Goal: Task Accomplishment & Management: Manage account settings

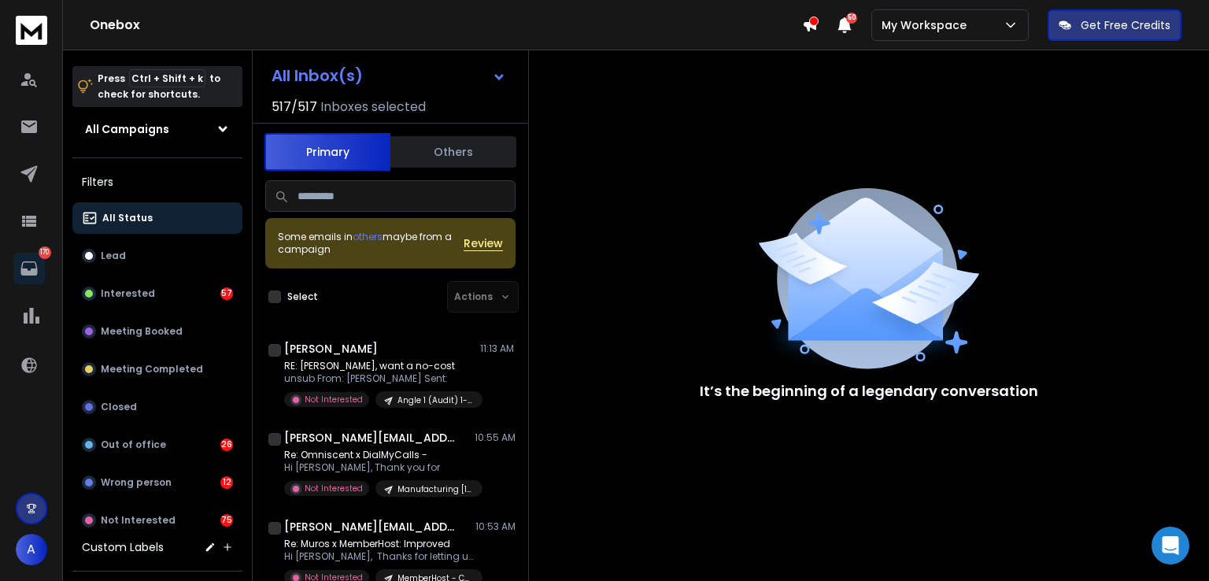
scroll to position [1263, 0]
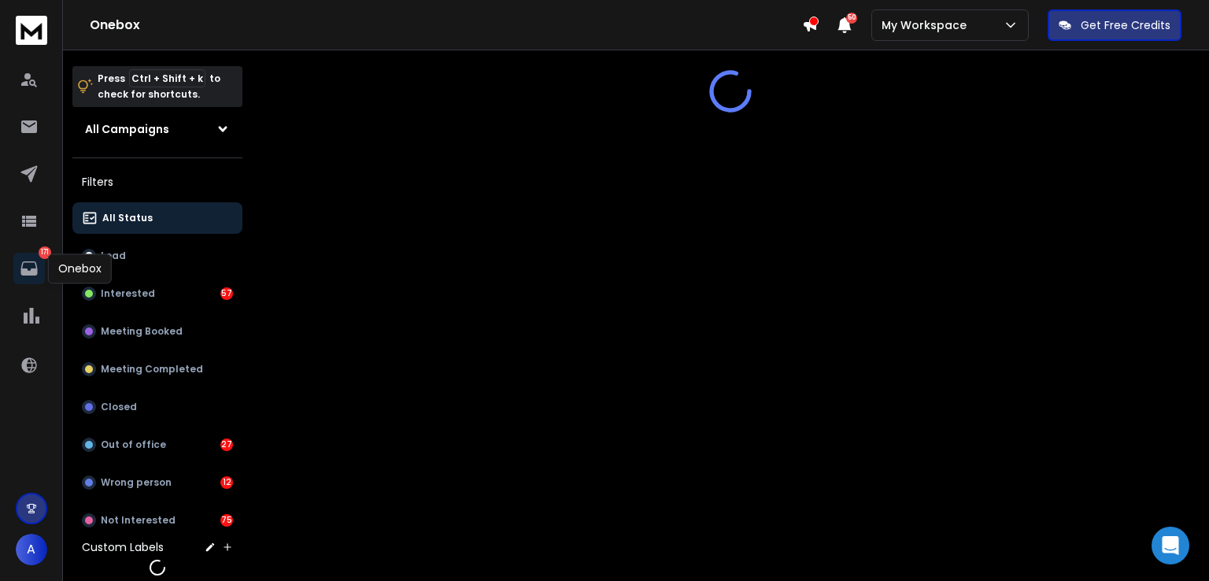
click at [32, 261] on icon at bounding box center [28, 268] width 17 height 14
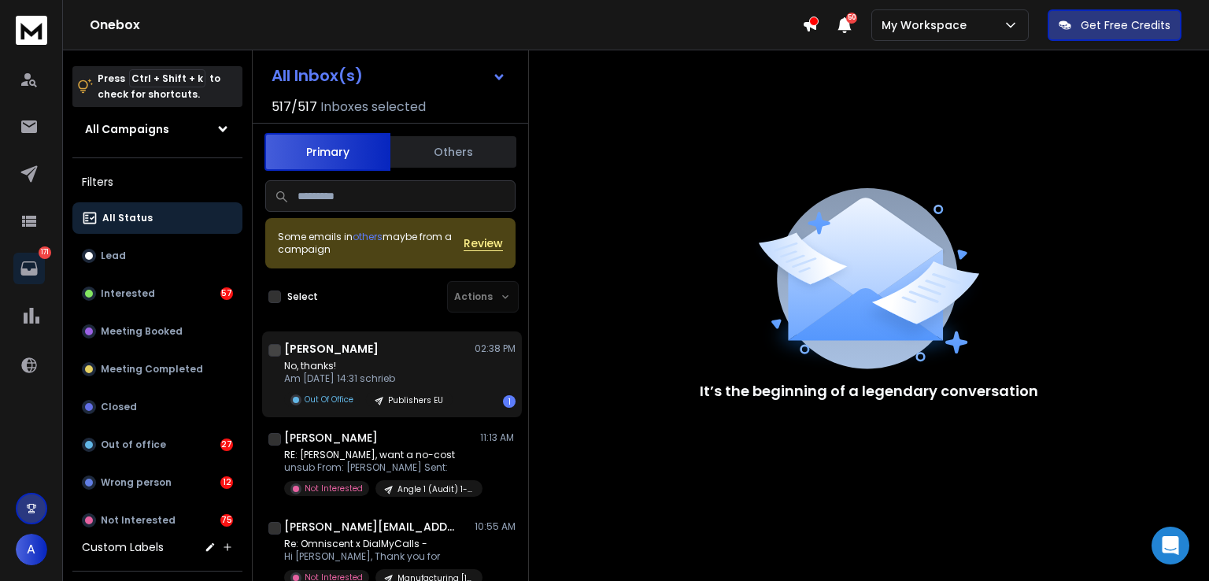
click at [466, 405] on div "No, thanks! Am 15.08.2025 um 14:31 schrieb Out Of Office Publishers EU 1" at bounding box center [399, 384] width 231 height 48
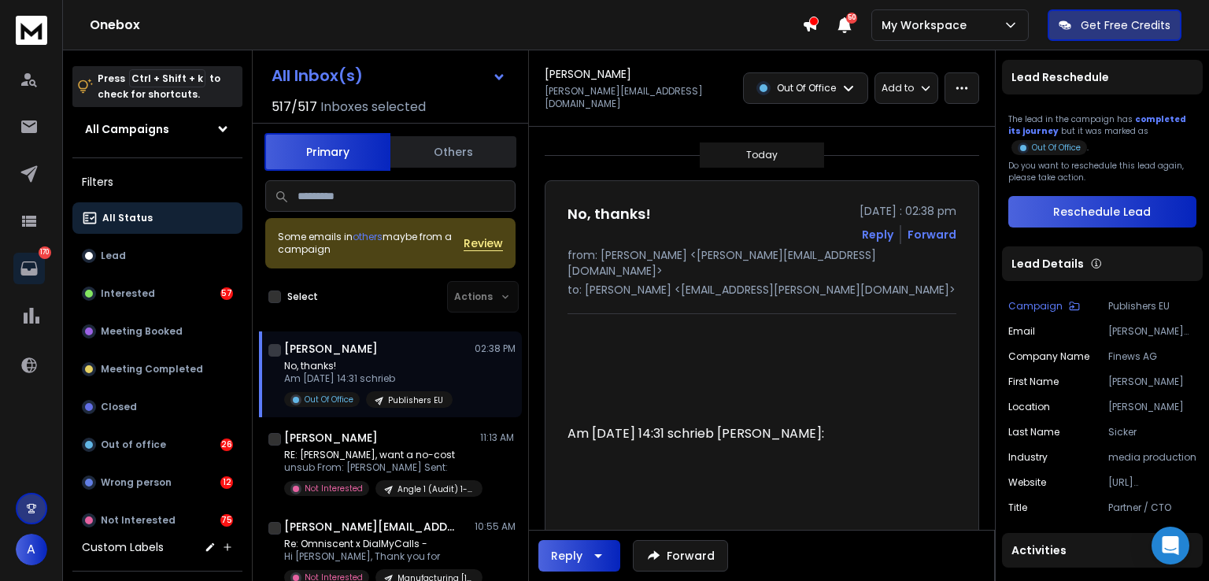
click at [955, 76] on button "button" at bounding box center [962, 87] width 35 height 31
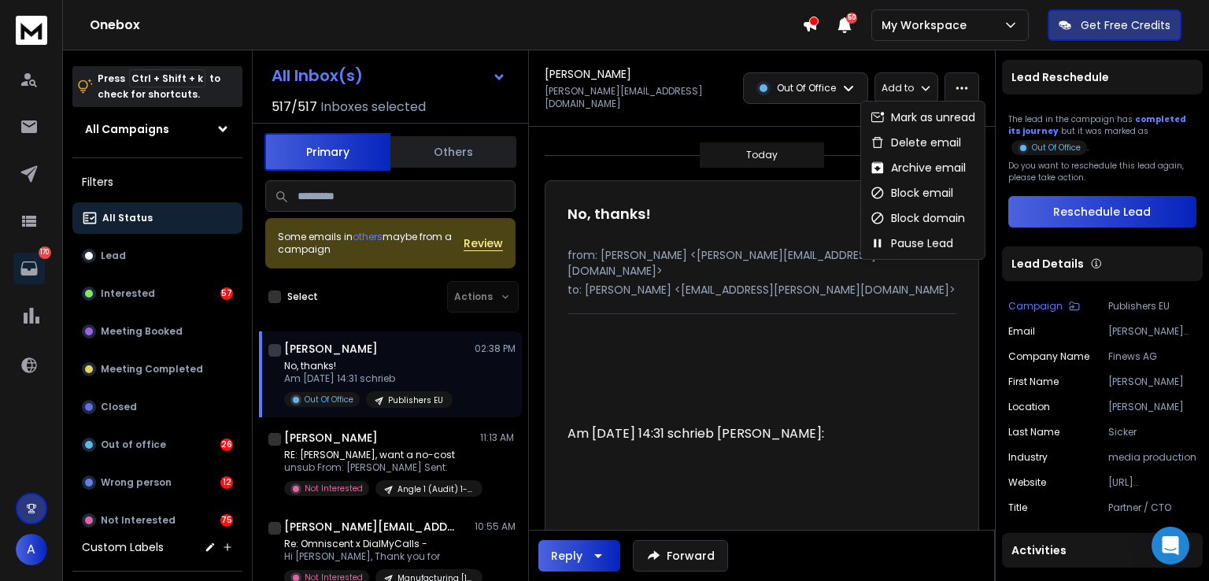
click at [962, 72] on button "button" at bounding box center [962, 87] width 35 height 31
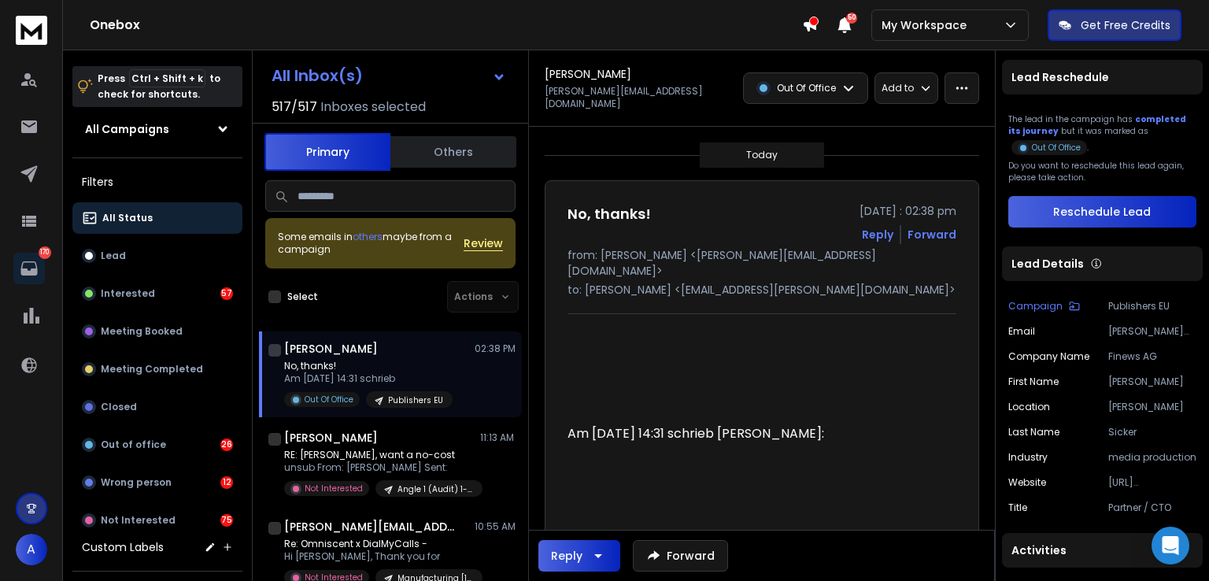
click at [990, 69] on div "Michael Sicker Michael Sicker michael.sicker@finews.ch Out Of Office Add to Out…" at bounding box center [762, 88] width 466 height 76
click at [969, 83] on icon "button" at bounding box center [962, 88] width 14 height 14
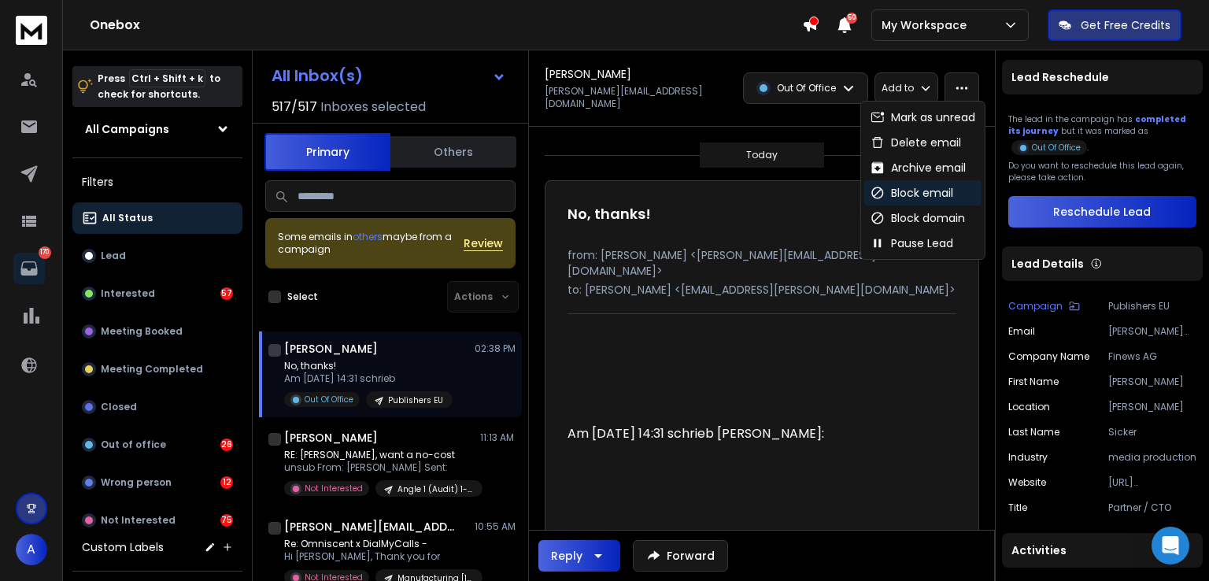
click at [939, 190] on div "Block email" at bounding box center [912, 193] width 83 height 16
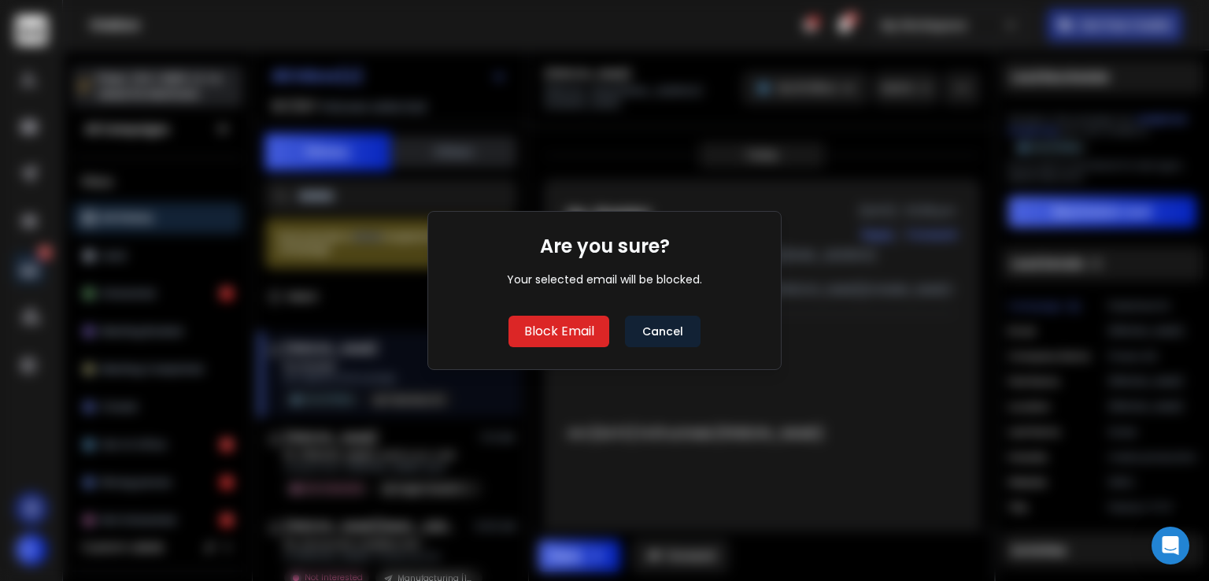
click at [590, 320] on button "Block Email" at bounding box center [559, 331] width 101 height 31
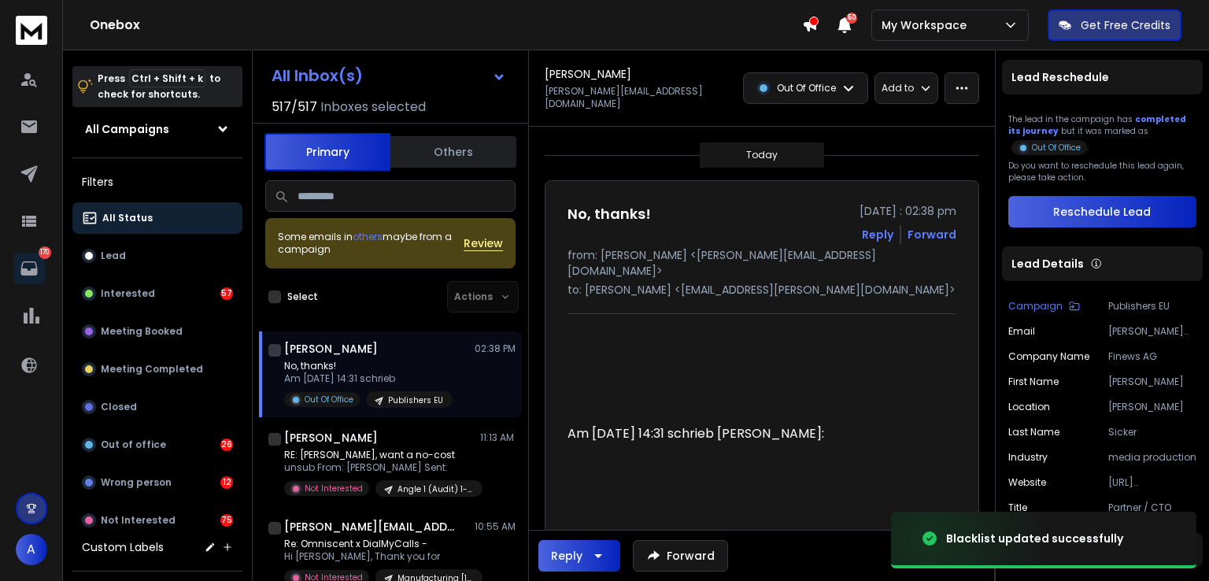
click at [836, 86] on p "Out Of Office" at bounding box center [806, 88] width 59 height 13
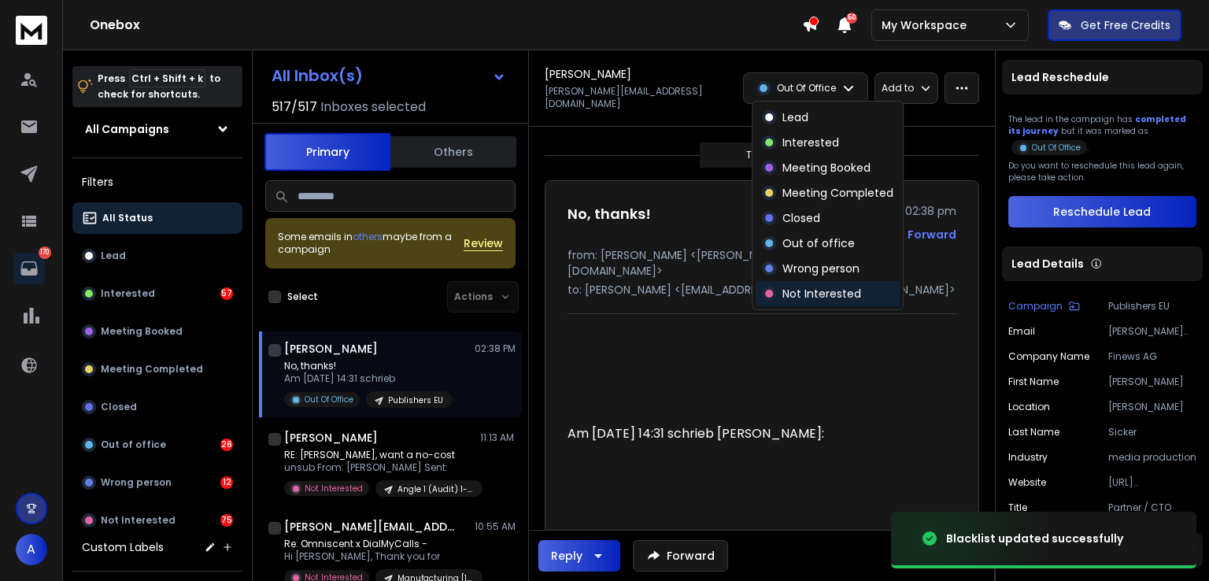
click at [840, 293] on p "Not Interested" at bounding box center [822, 294] width 79 height 16
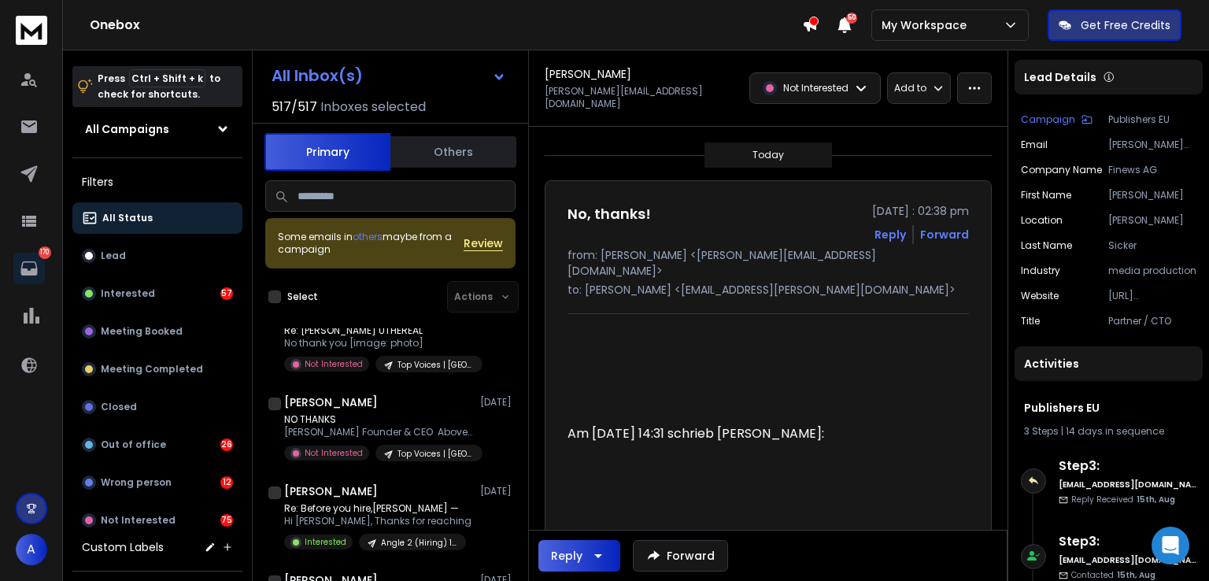
scroll to position [3411, 0]
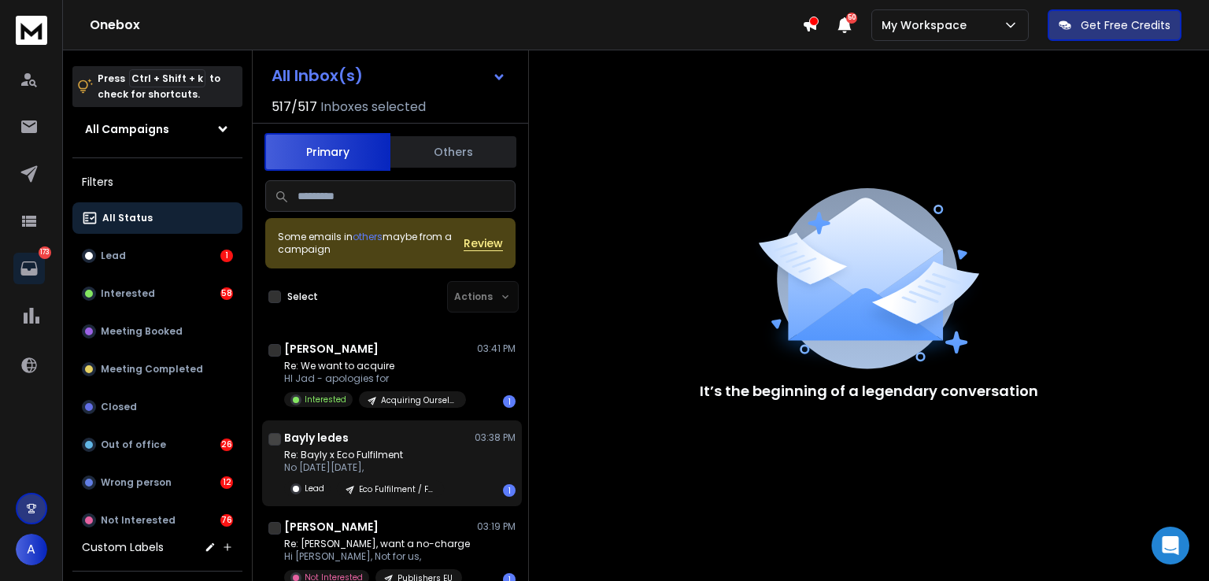
click at [457, 468] on div "Re: Bayly x Eco Fulfilment No On Thu, Aug 14, Lead Eco Fulfilment / Free Consul…" at bounding box center [399, 473] width 231 height 48
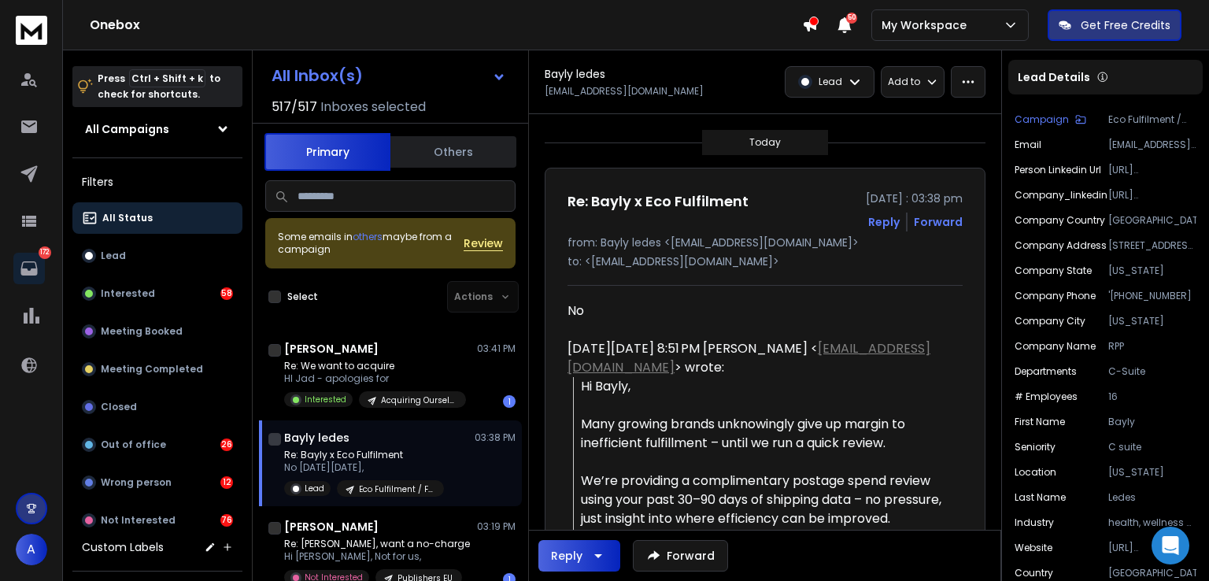
click at [983, 86] on button "button" at bounding box center [968, 81] width 35 height 31
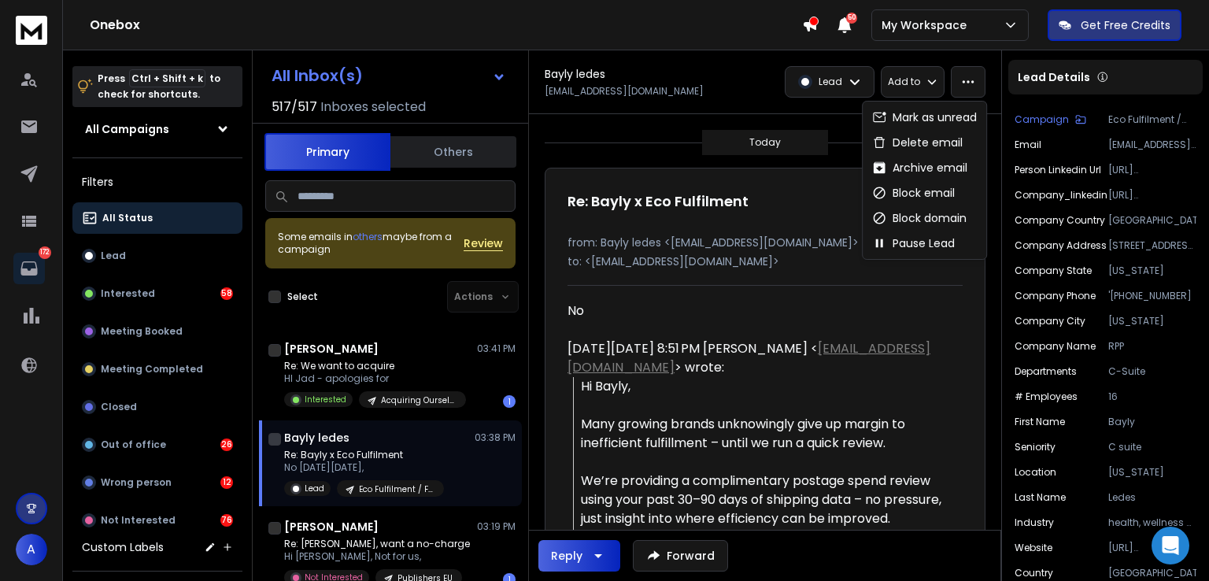
click at [855, 72] on div "Lead" at bounding box center [830, 82] width 88 height 30
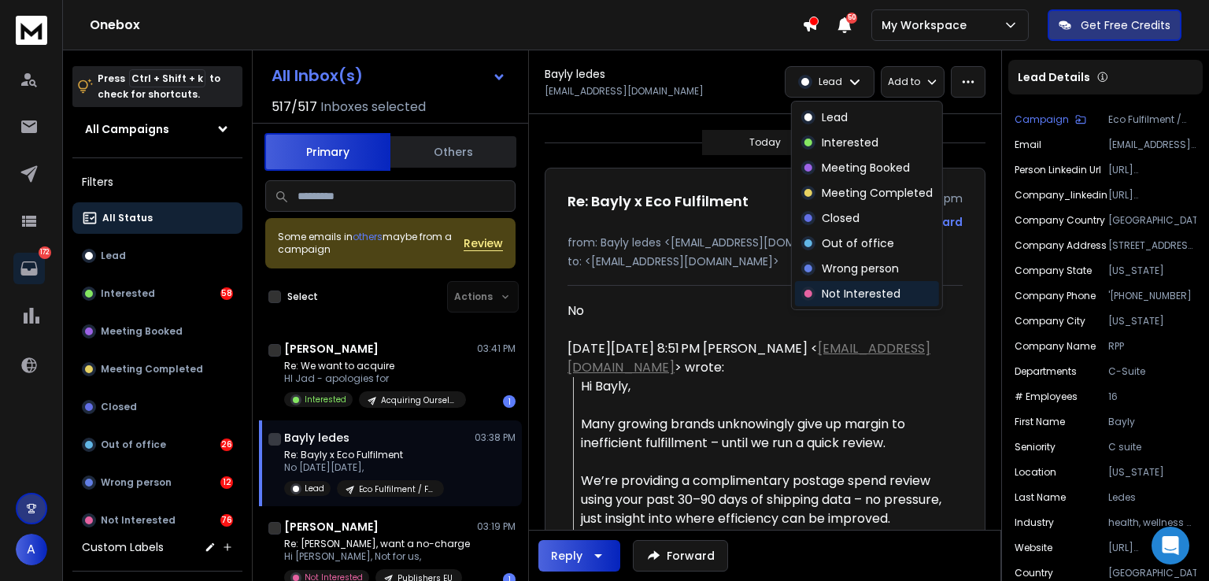
click at [840, 294] on p "Not Interested" at bounding box center [861, 294] width 79 height 16
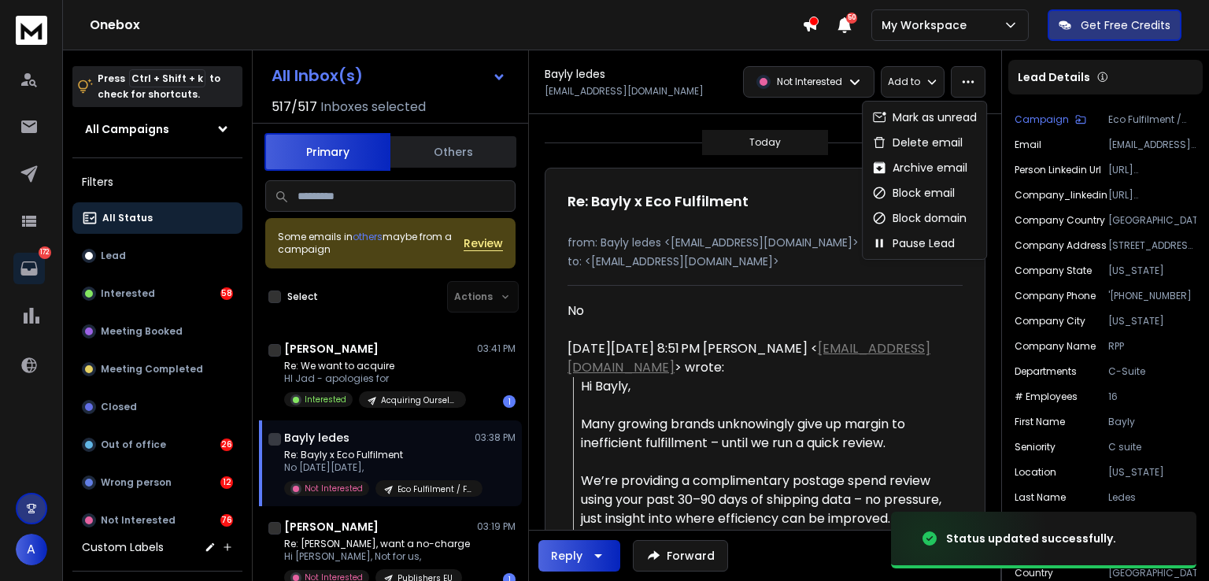
click at [978, 92] on button "button" at bounding box center [968, 81] width 35 height 31
click at [944, 218] on div "Block domain" at bounding box center [919, 218] width 94 height 16
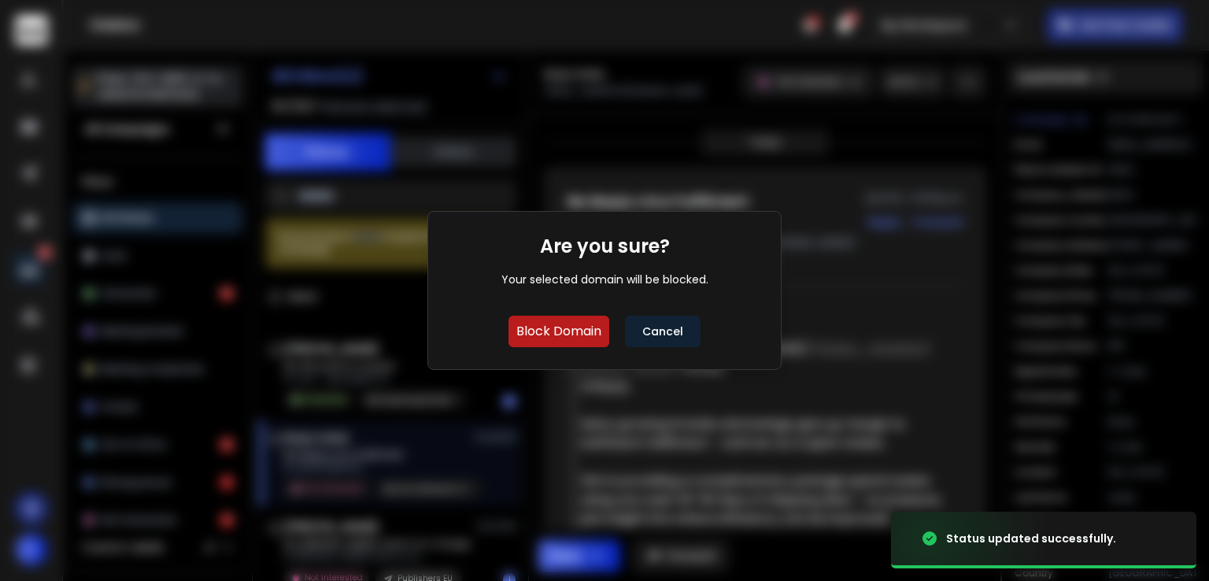
click at [576, 340] on button "Block Domain" at bounding box center [559, 331] width 101 height 31
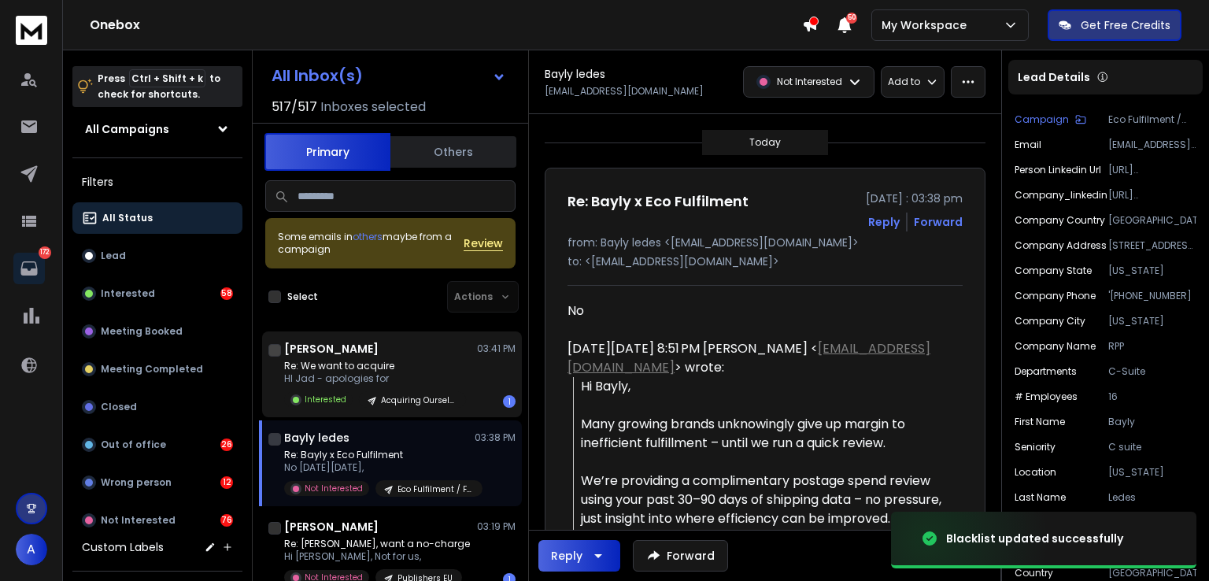
click at [483, 374] on div "Re: We want to acquire HI Jad - apologies for Interested Acquiring Ourselves li…" at bounding box center [399, 384] width 231 height 48
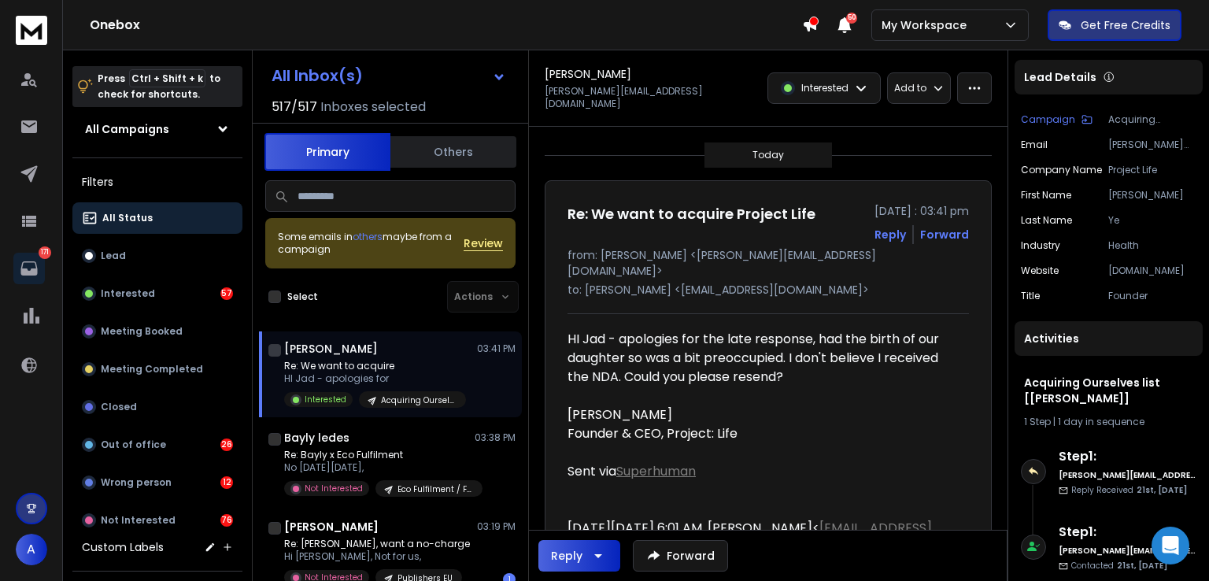
click at [971, 83] on icon "button" at bounding box center [975, 88] width 14 height 14
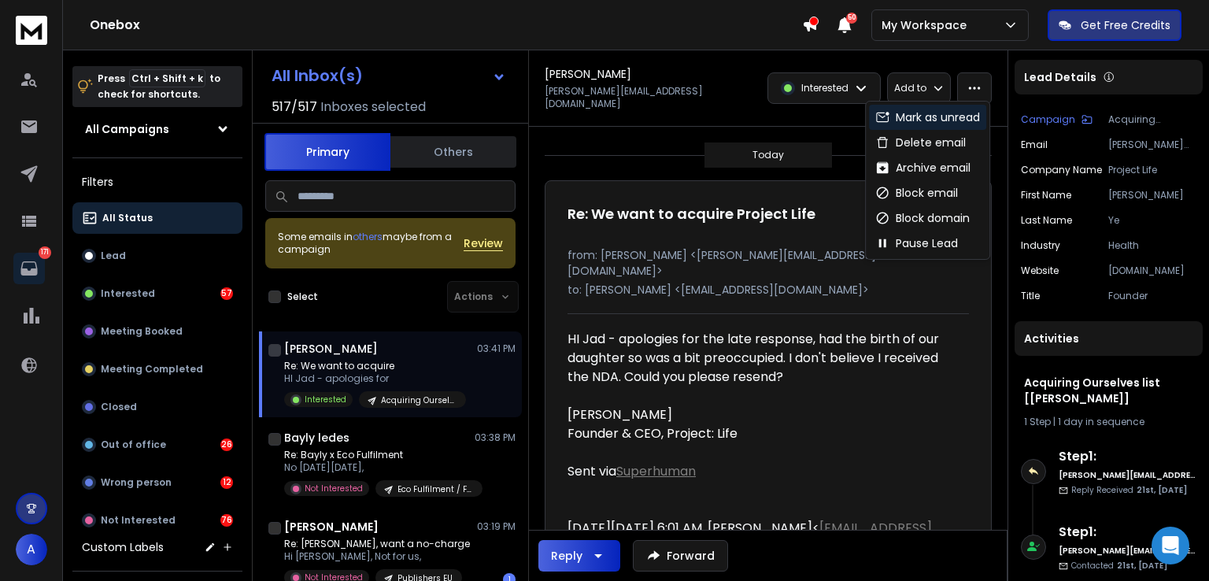
click at [917, 117] on div "Mark as unread" at bounding box center [927, 117] width 105 height 16
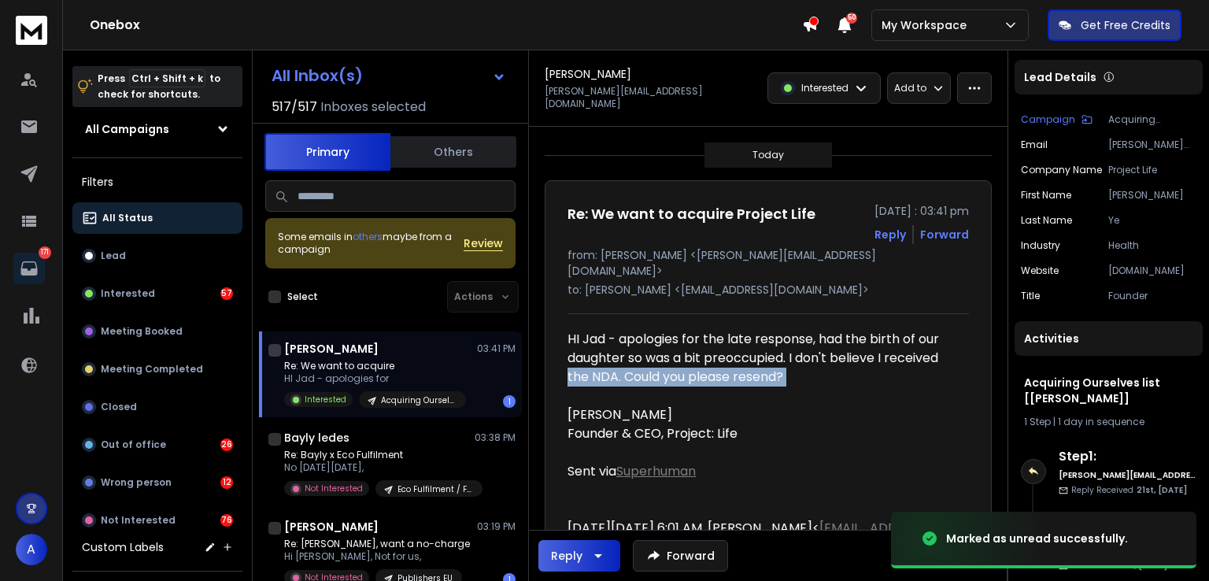
drag, startPoint x: 530, startPoint y: 352, endPoint x: 522, endPoint y: 358, distance: 10.1
click at [528, 370] on div "All Inbox(s) 517 / 517 Inboxes selected Primary Others Some emails in others ma…" at bounding box center [730, 340] width 957 height 581
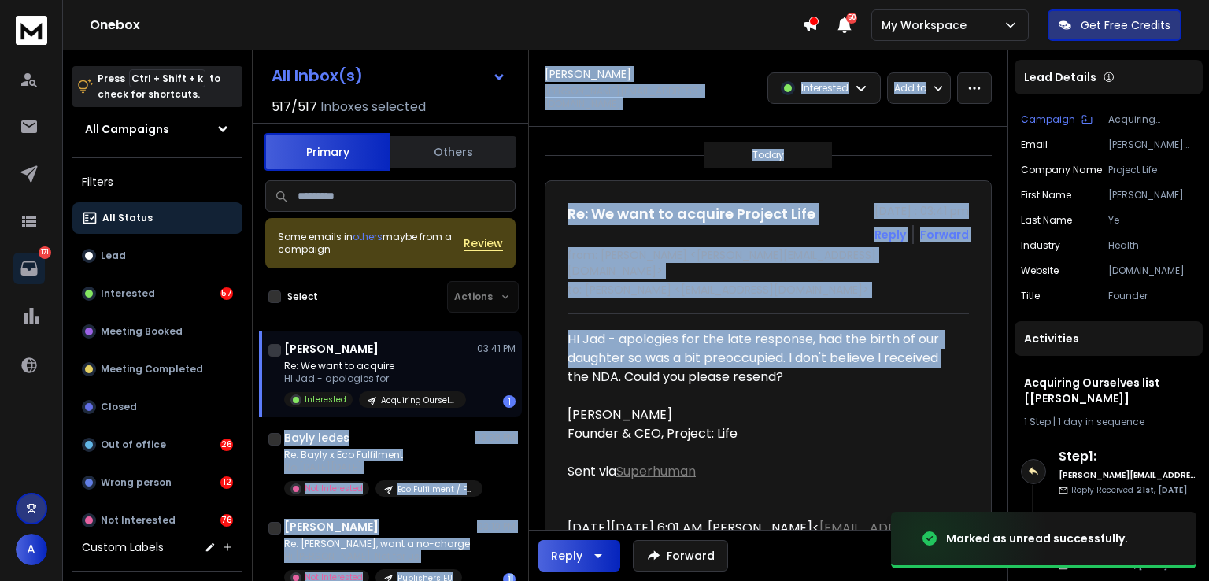
scroll to position [147, 0]
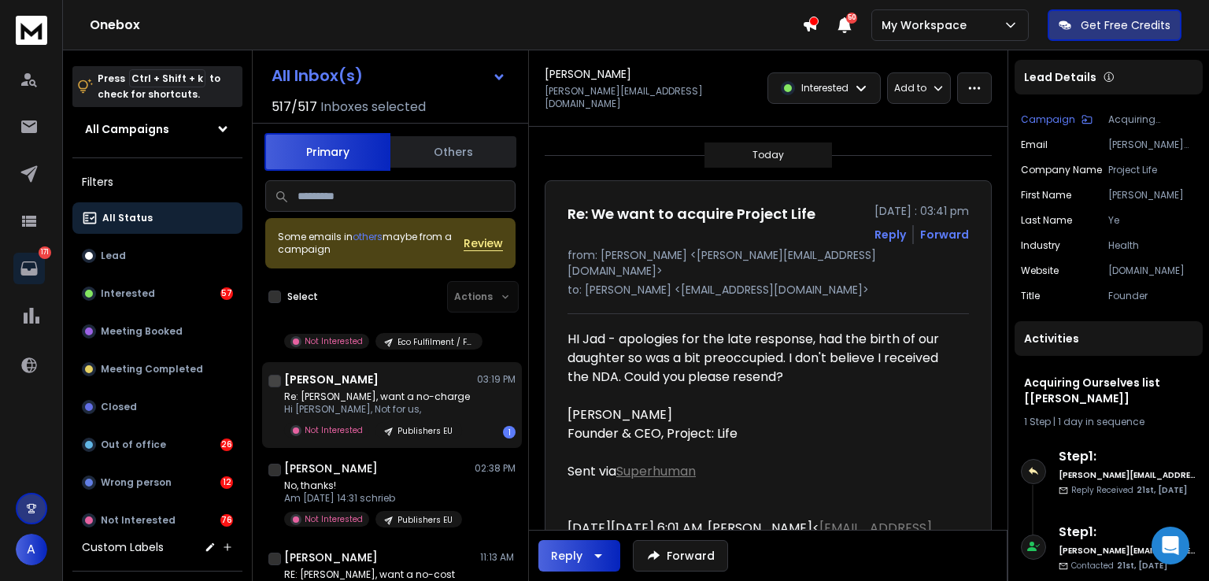
click at [487, 404] on div "Re: Arron, want a no-charge Hi Joao, Not for us, Not Interested Publishers EU 1" at bounding box center [399, 415] width 231 height 48
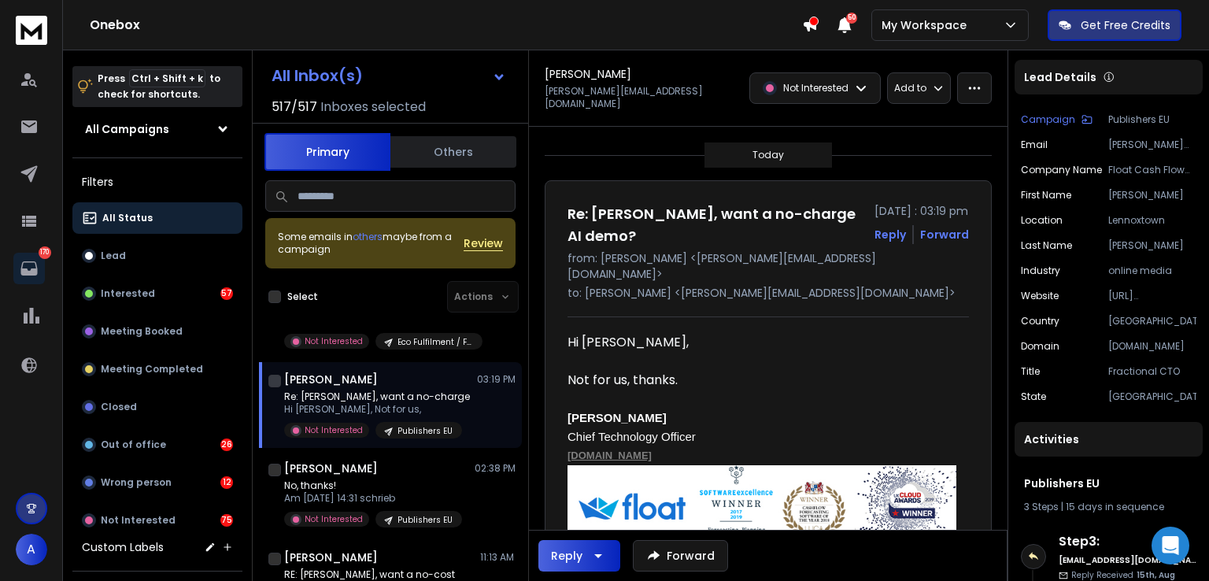
click at [979, 85] on icon "button" at bounding box center [975, 88] width 14 height 14
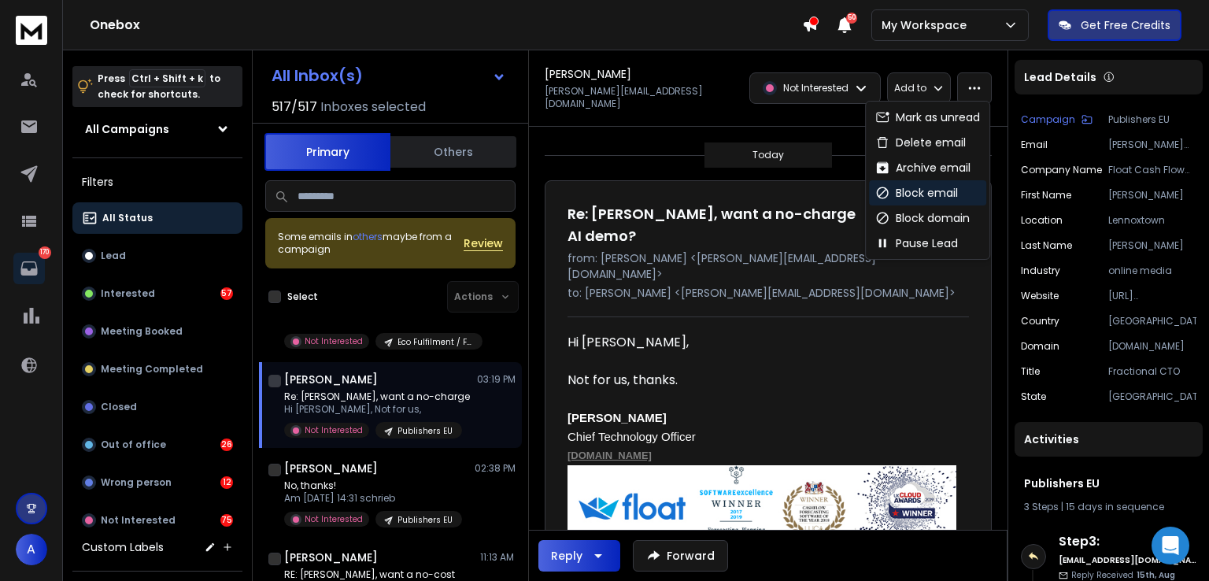
click at [972, 183] on div "Block email" at bounding box center [927, 192] width 117 height 25
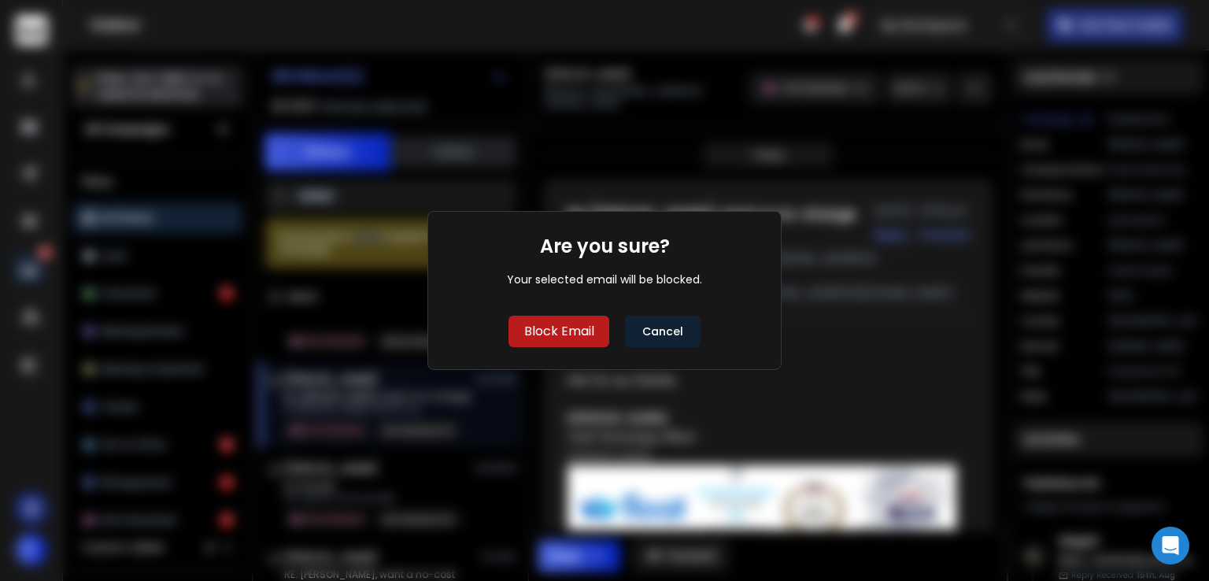
click at [561, 329] on button "Block Email" at bounding box center [559, 331] width 101 height 31
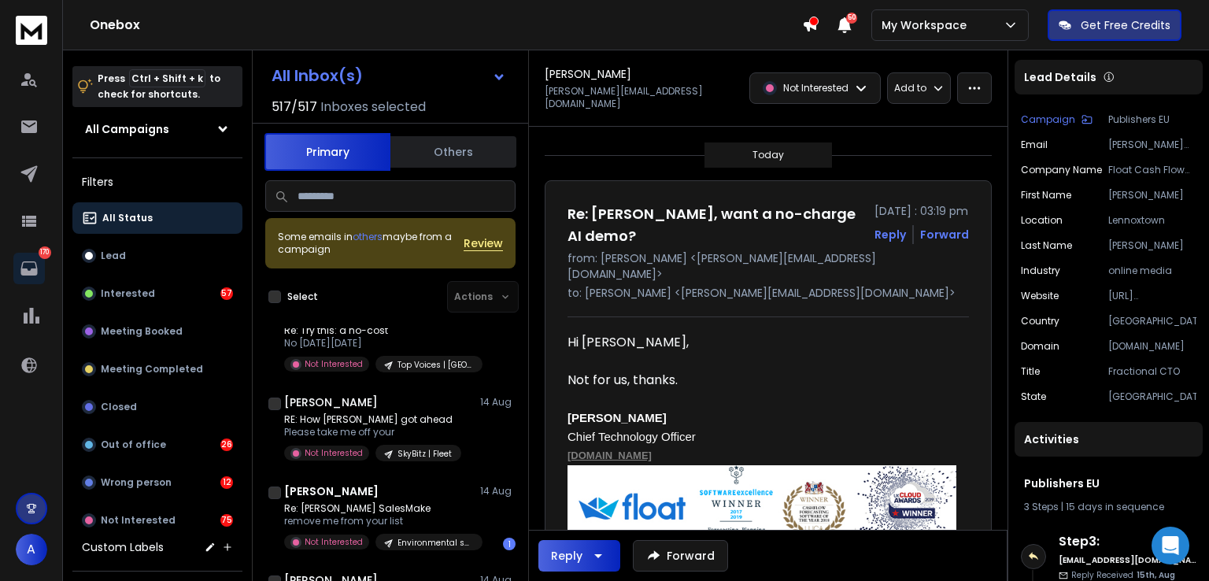
scroll to position [0, 0]
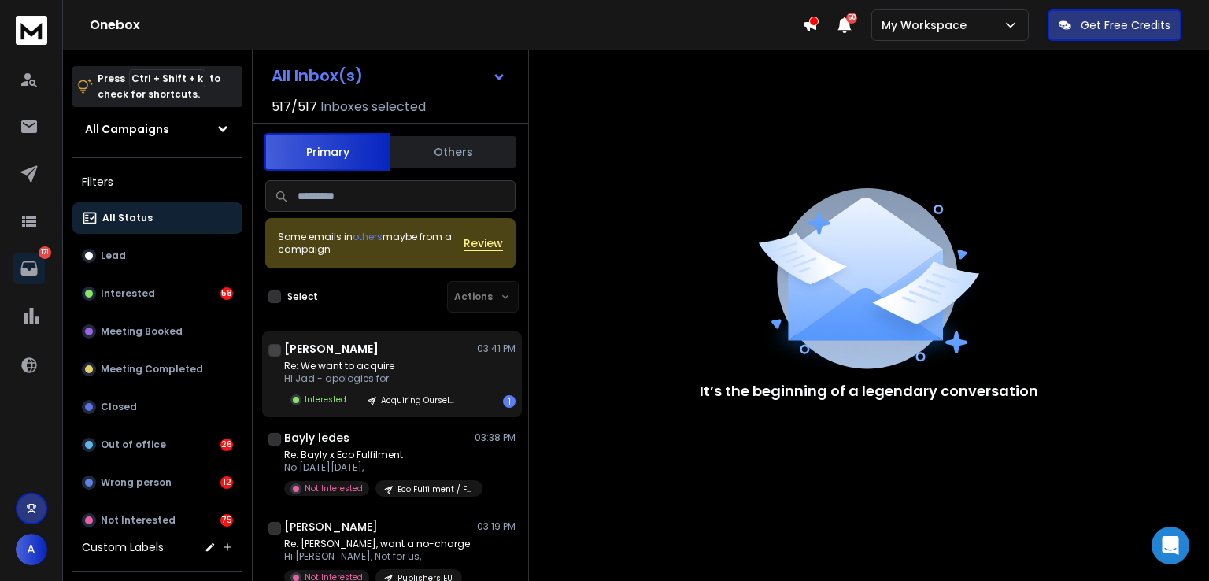
click at [13, 253] on link "171" at bounding box center [28, 268] width 31 height 31
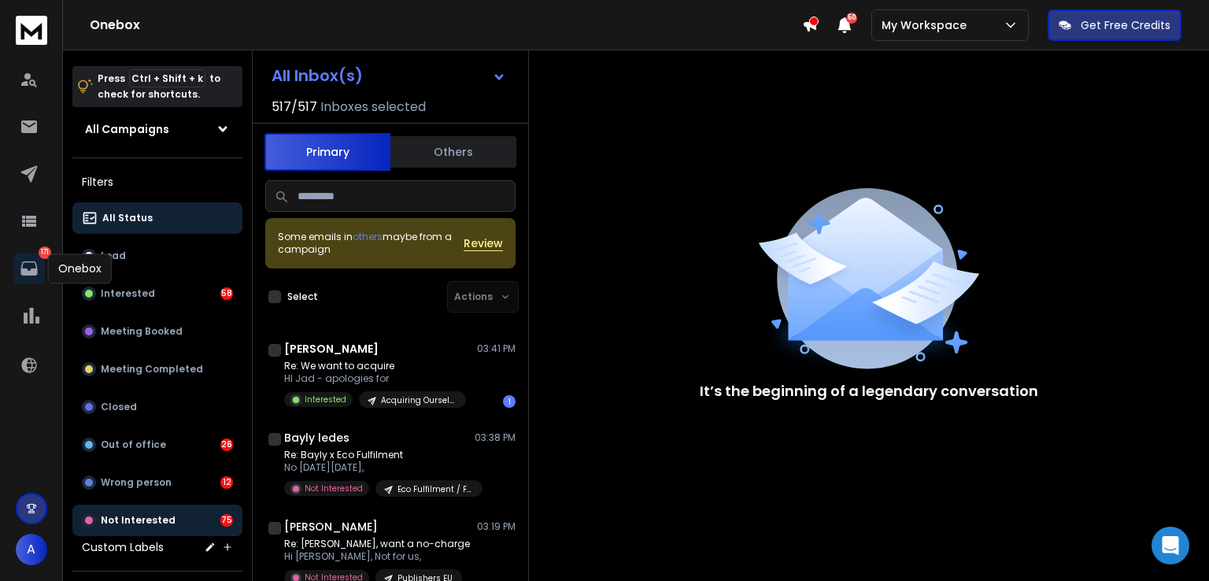
click at [105, 509] on button "Not Interested 75" at bounding box center [157, 520] width 170 height 31
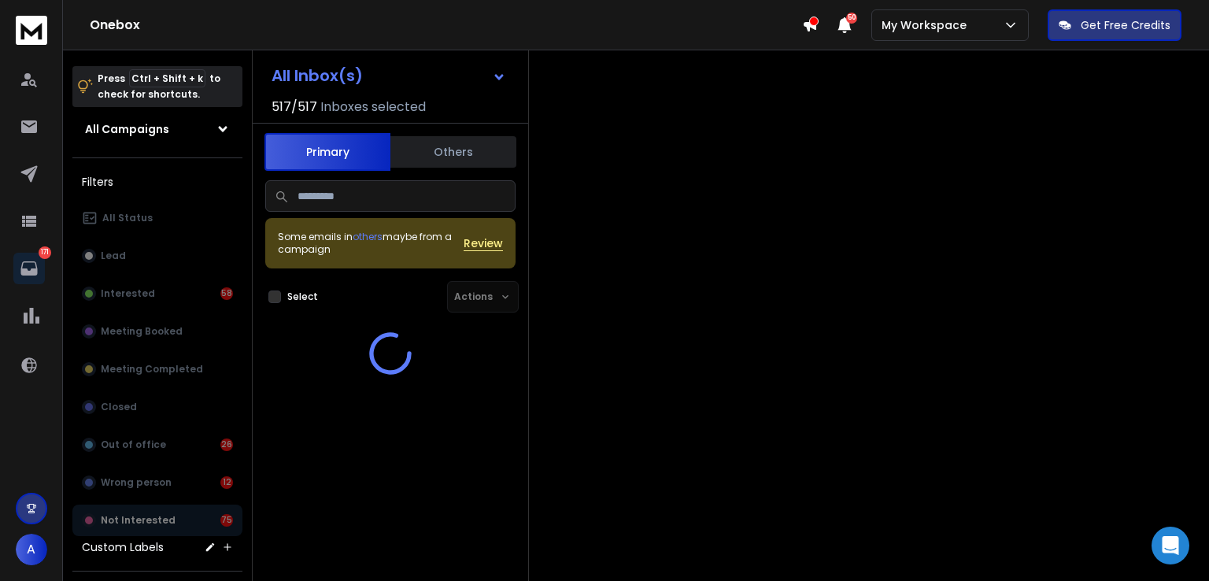
click at [105, 509] on div "All Status Lead Interested 58 Meeting Booked Meeting Completed Closed Out of of…" at bounding box center [157, 369] width 170 height 334
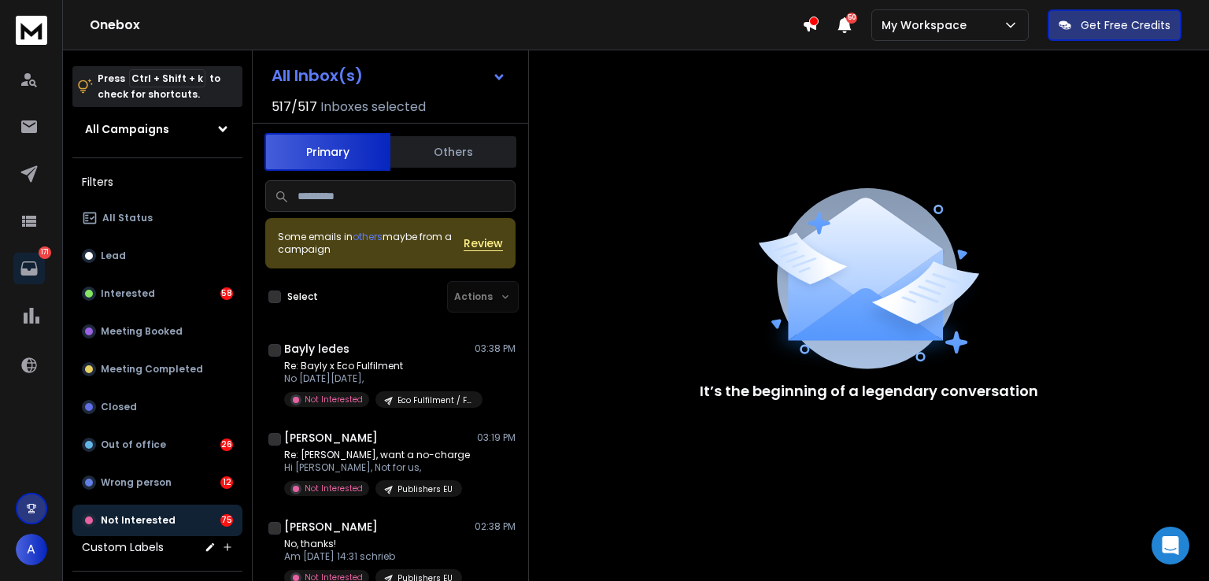
click at [105, 509] on button "Not Interested 75" at bounding box center [157, 520] width 170 height 31
click at [1197, 372] on div "It’s the beginning of a legendary conversation" at bounding box center [869, 297] width 680 height 494
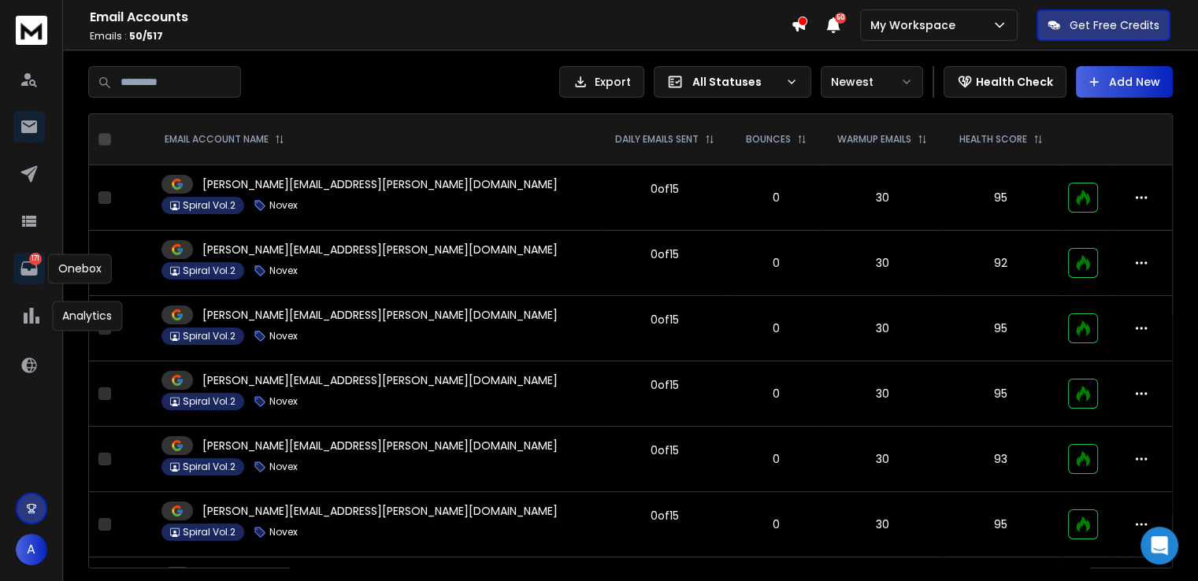
click at [22, 279] on link "171" at bounding box center [28, 268] width 31 height 31
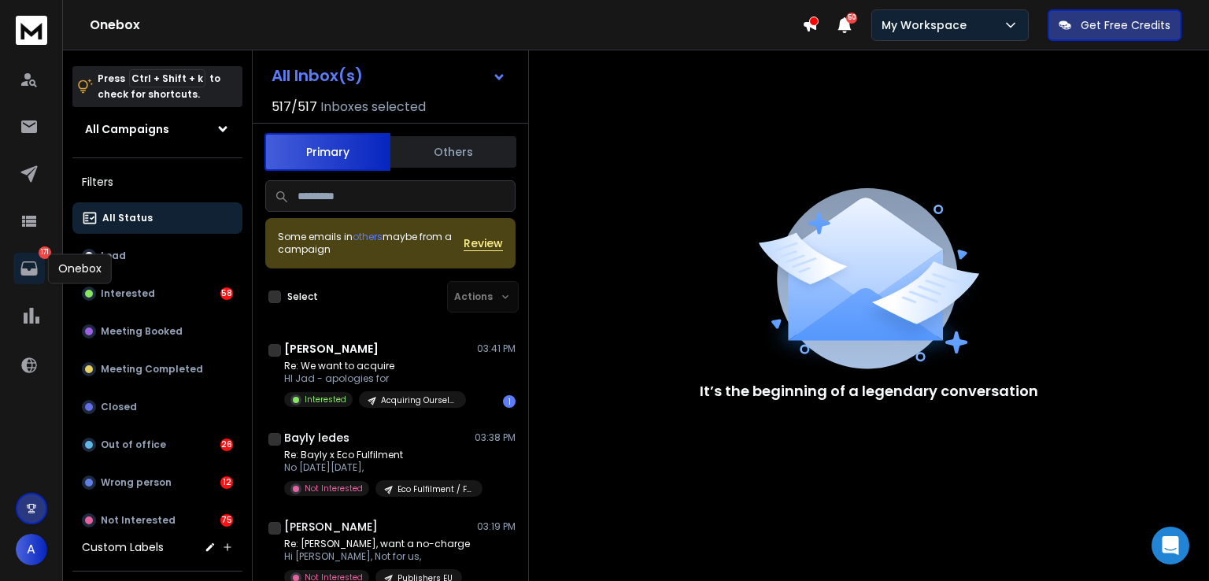
drag, startPoint x: 976, startPoint y: 26, endPoint x: 979, endPoint y: 38, distance: 12.0
click at [976, 25] on div "My Workspace" at bounding box center [950, 25] width 137 height 16
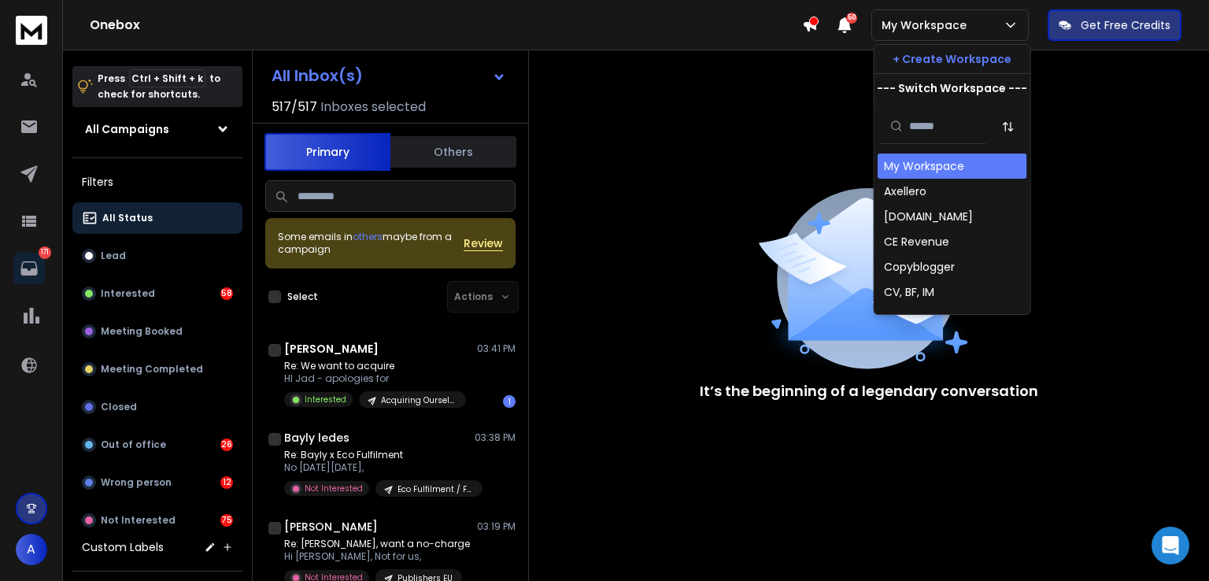
click at [969, 152] on div "My Workspace Axellero Brons.io CE Revenue Copyblogger CV, BF, IM Cynethiq Dial …" at bounding box center [953, 232] width 156 height 164
click at [972, 161] on div "My Workspace" at bounding box center [953, 166] width 150 height 25
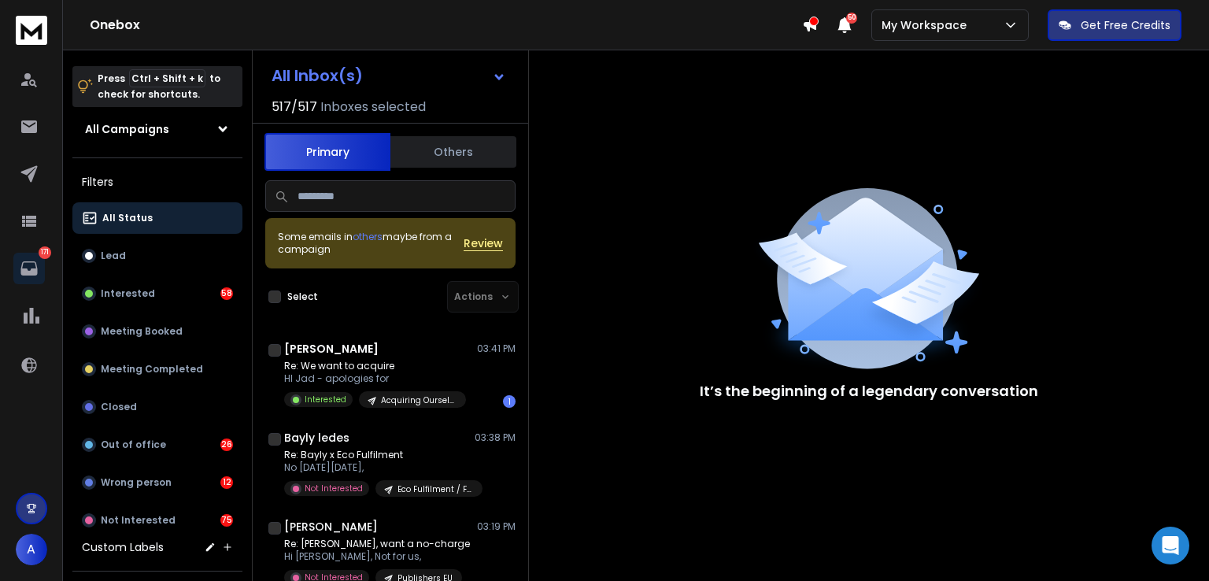
click at [913, 28] on p "My Workspace" at bounding box center [927, 25] width 91 height 16
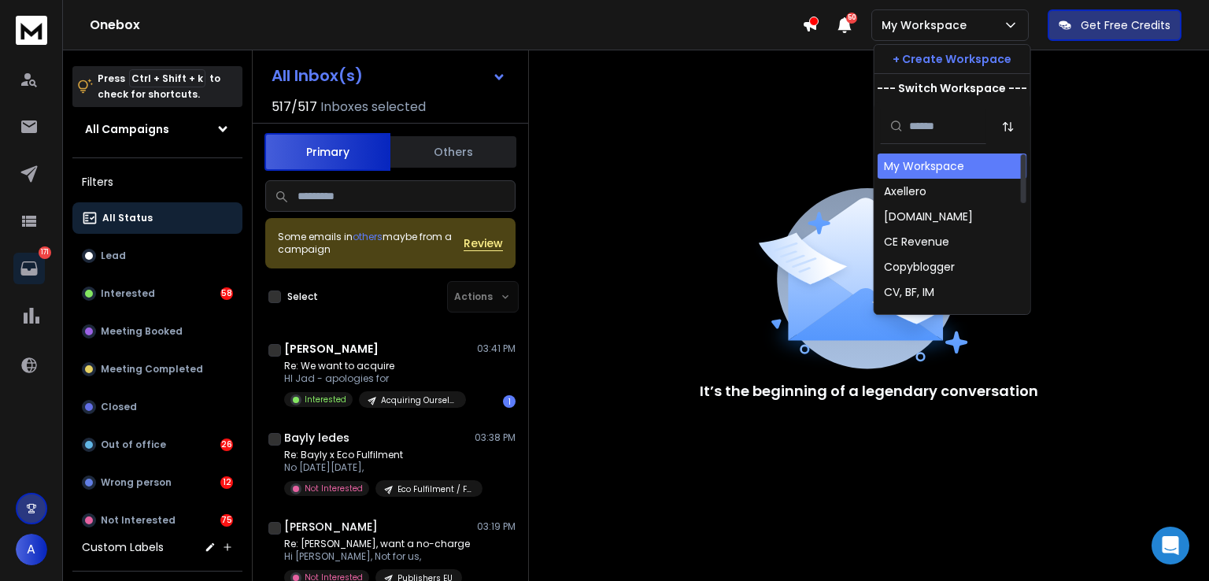
click at [945, 167] on div "My Workspace" at bounding box center [924, 166] width 80 height 16
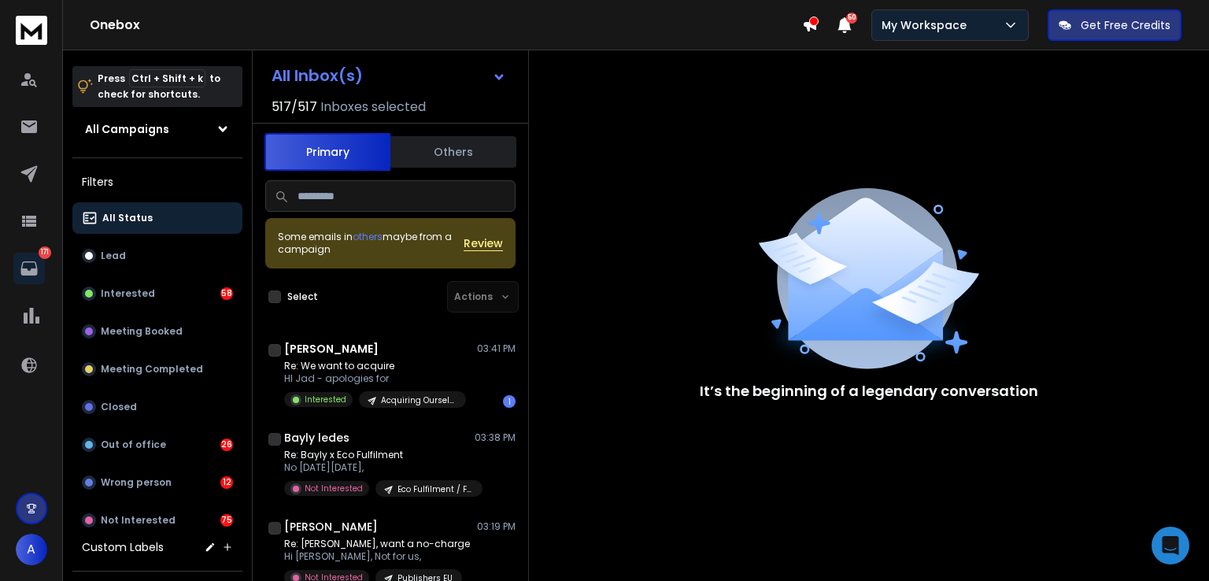
click at [919, 11] on button "My Workspace" at bounding box center [950, 24] width 157 height 31
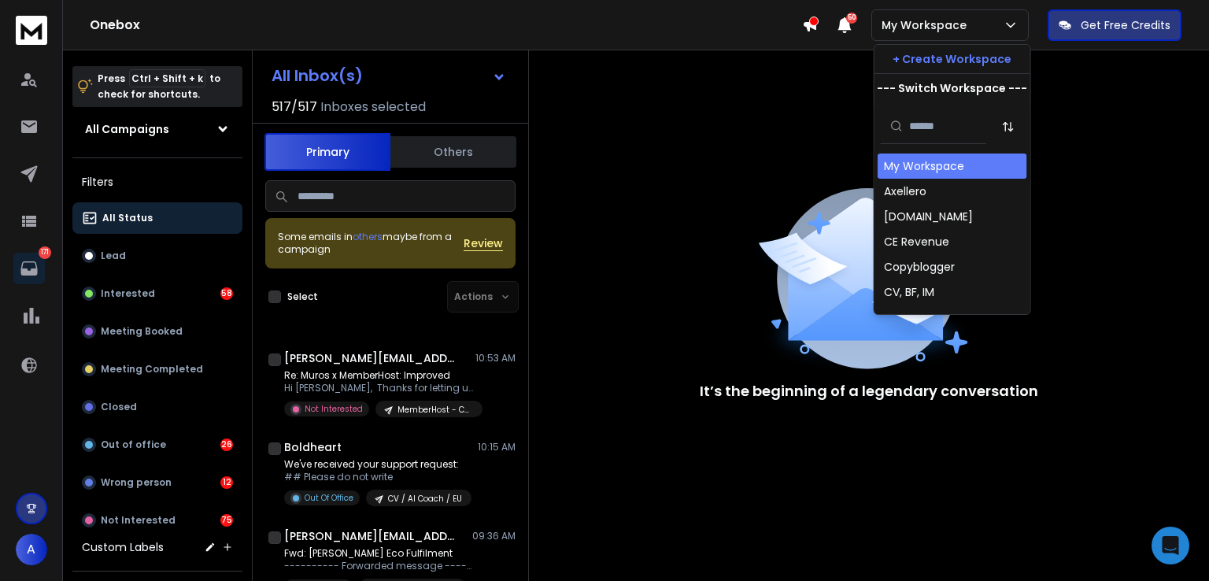
scroll to position [1049, 0]
